Goal: Task Accomplishment & Management: Use online tool/utility

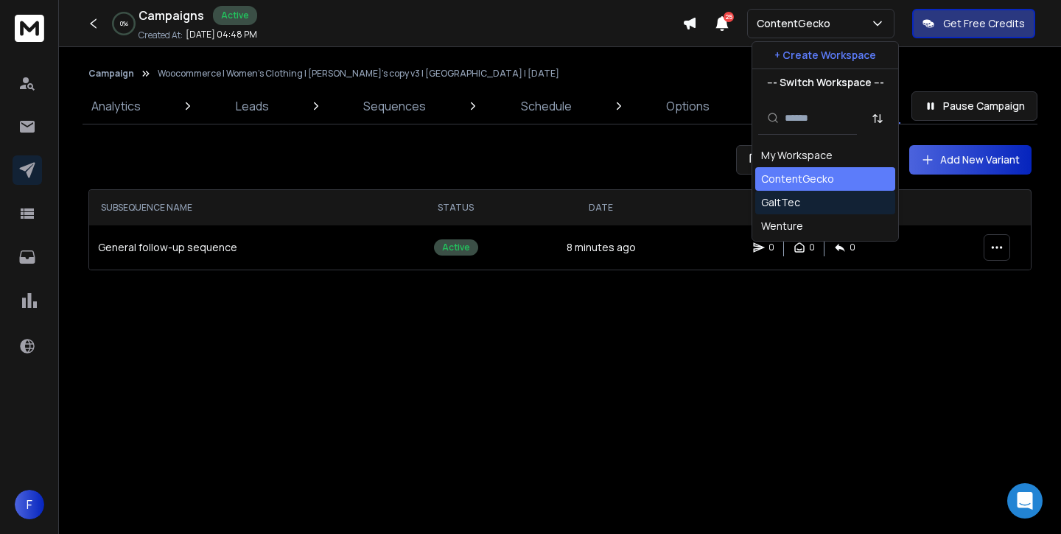
click at [771, 195] on div "GaltTec" at bounding box center [780, 202] width 39 height 15
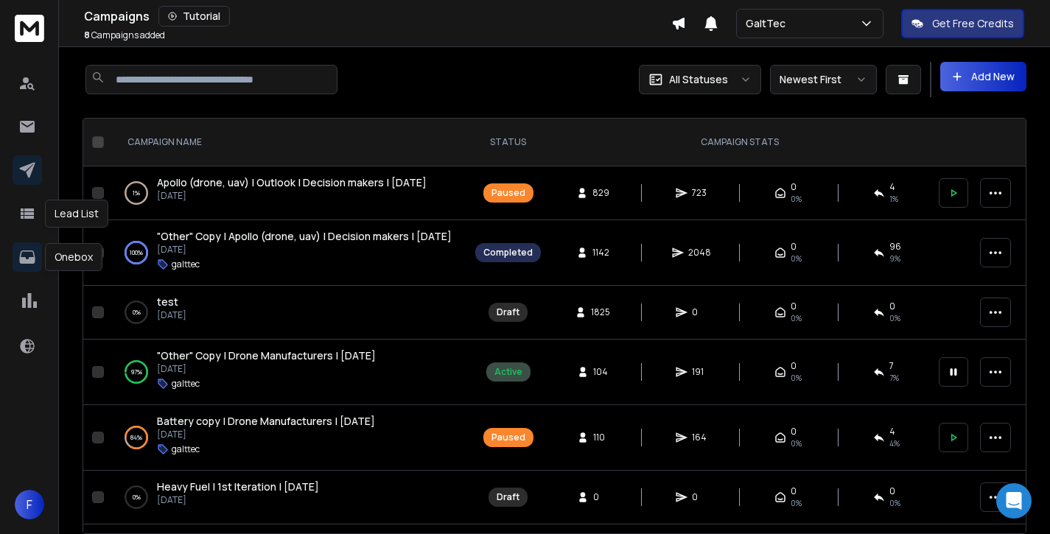
click at [26, 251] on icon at bounding box center [26, 257] width 15 height 13
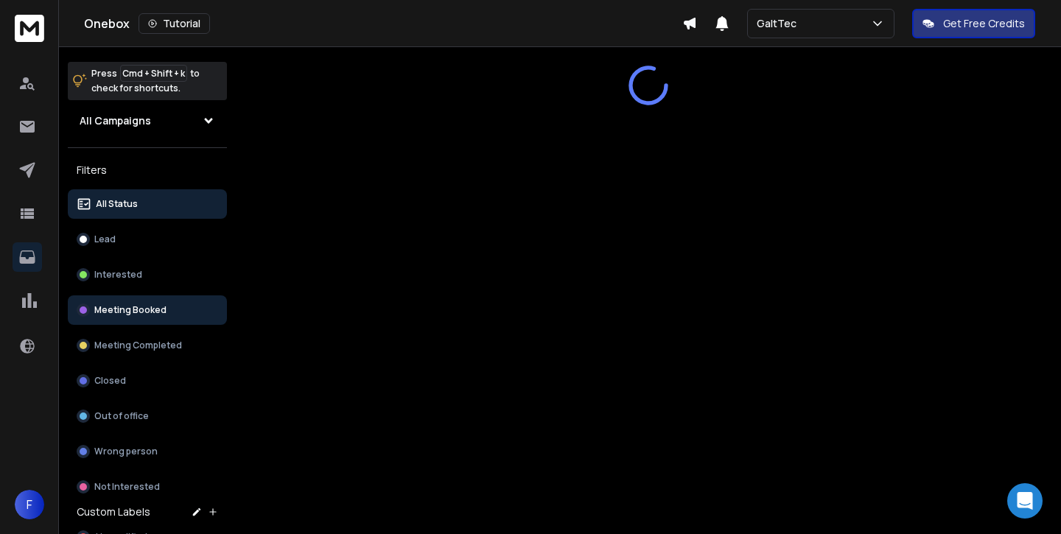
click at [124, 313] on p "Meeting Booked" at bounding box center [130, 310] width 72 height 12
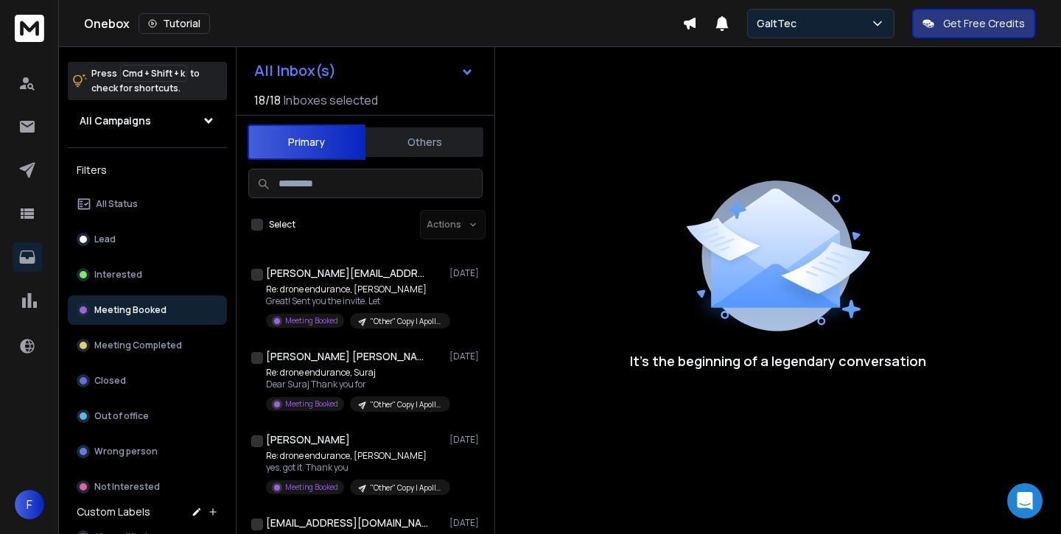
click at [768, 28] on p "GaltTec" at bounding box center [780, 23] width 46 height 15
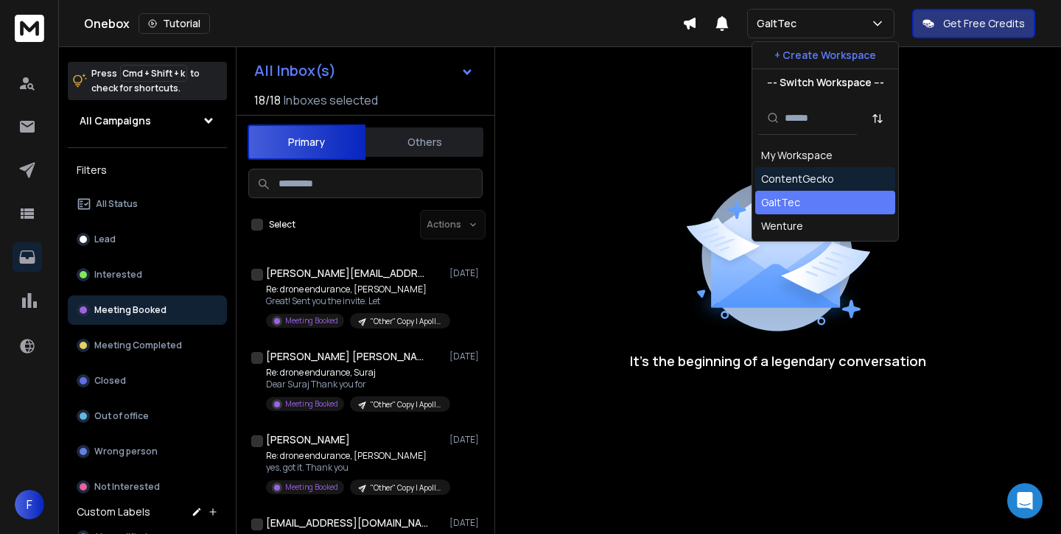
click at [786, 183] on div "ContentGecko" at bounding box center [797, 179] width 73 height 15
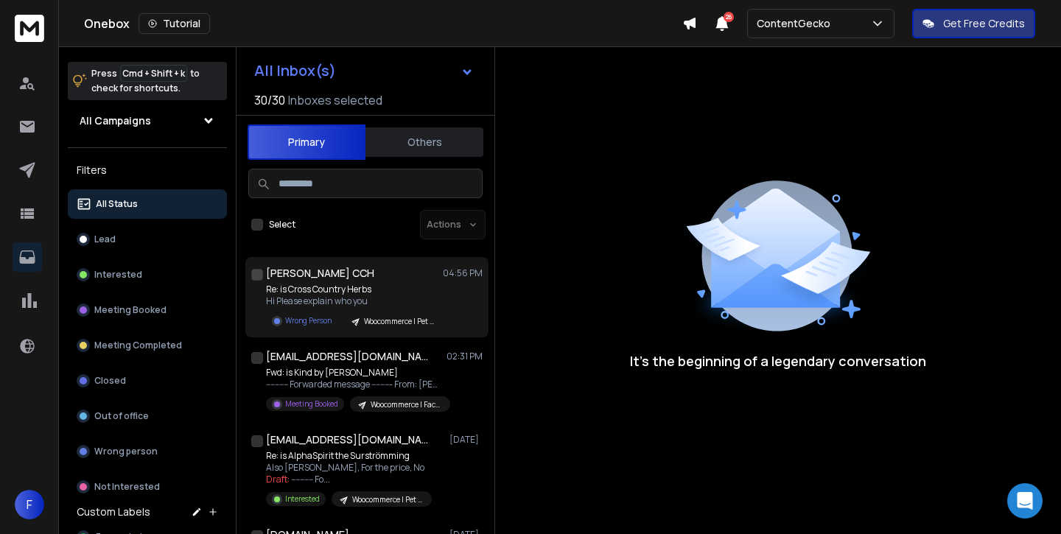
click at [394, 293] on p "Re: is Cross Country Herbs" at bounding box center [354, 290] width 177 height 12
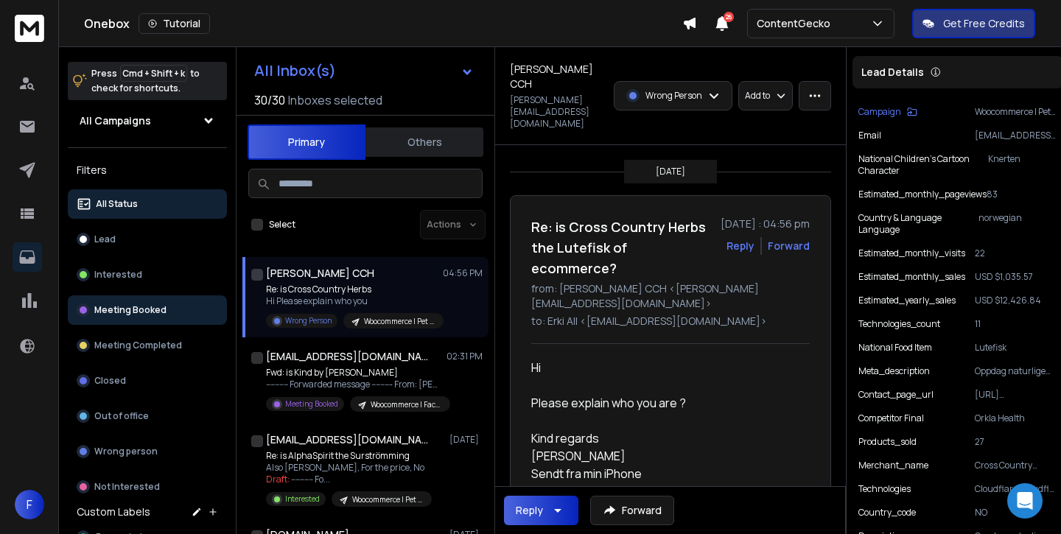
click at [130, 305] on p "Meeting Booked" at bounding box center [130, 310] width 72 height 12
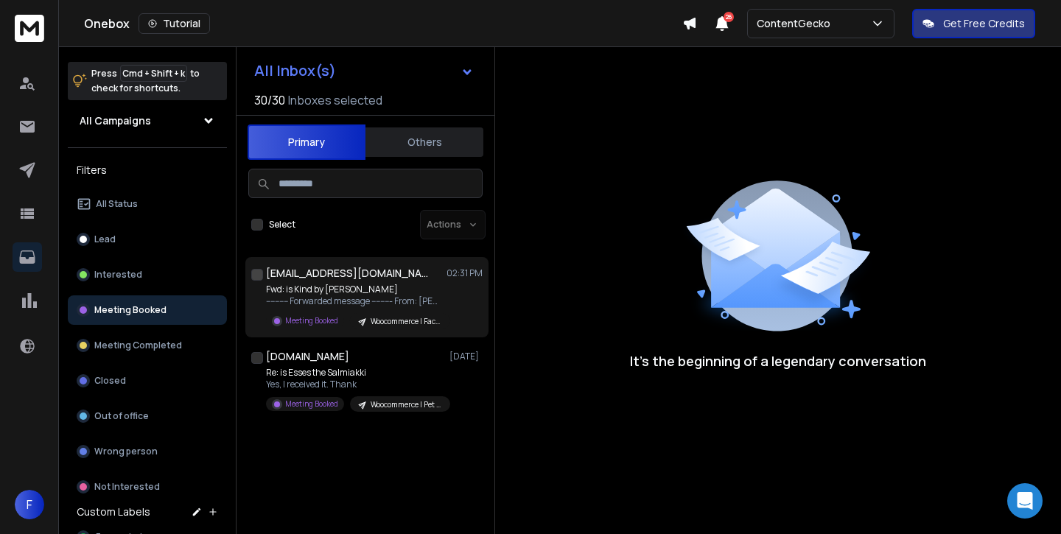
click at [444, 296] on div "Fwd: is Kind by Julia ---------- Forwarded message --------- From: Erki Meeting…" at bounding box center [358, 306] width 184 height 45
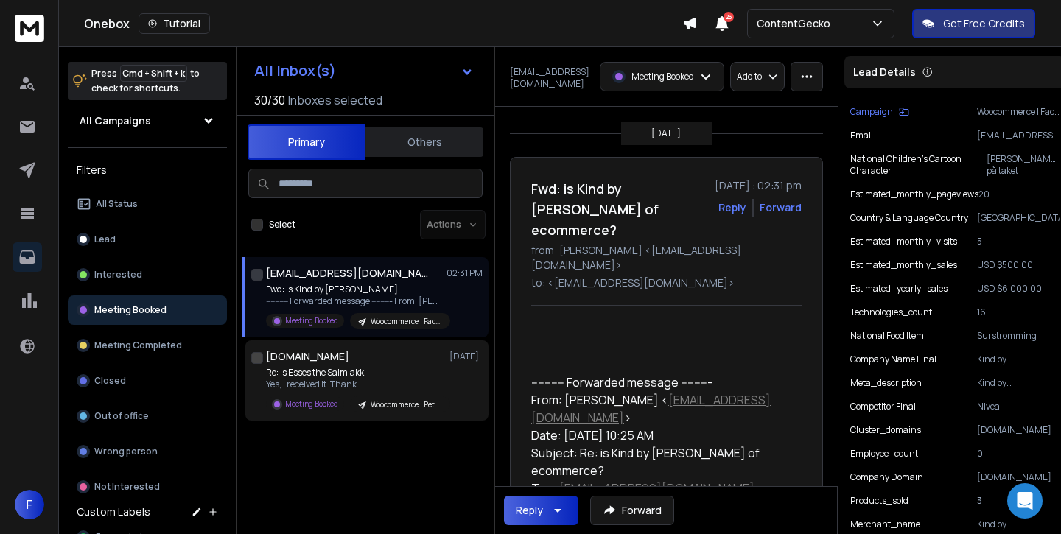
click at [404, 371] on p "Re: is Esses the Salmiakki" at bounding box center [354, 373] width 177 height 12
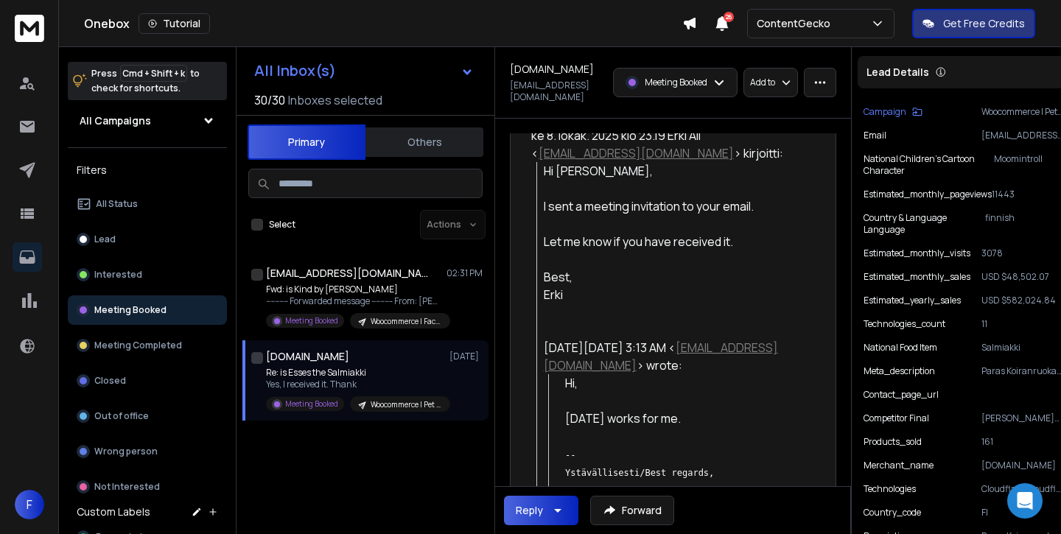
scroll to position [528, 0]
